Goal: Task Accomplishment & Management: Use online tool/utility

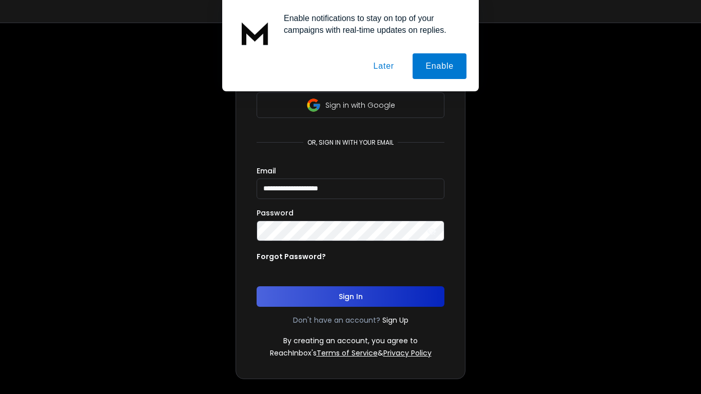
type input "**********"
click at [351, 296] on button "Sign In" at bounding box center [351, 296] width 188 height 21
